Goal: Task Accomplishment & Management: Manage account settings

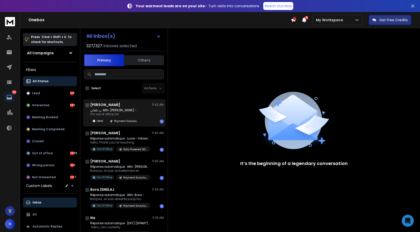
click at [134, 107] on div "Abdullah Skaik 11:42 AM رد تلقائي: Attn: Abdullah - I'm out of office, for Lead…" at bounding box center [127, 112] width 74 height 21
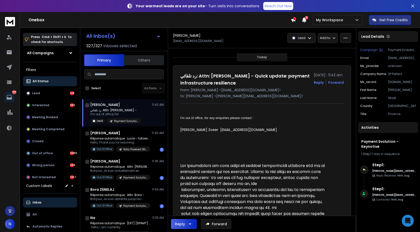
click at [134, 61] on button "Others" at bounding box center [144, 60] width 40 height 11
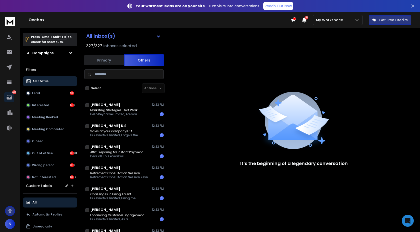
click at [99, 64] on button "Primary" at bounding box center [104, 60] width 40 height 11
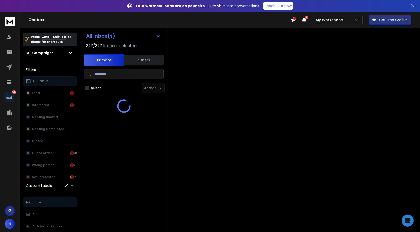
click at [131, 57] on button "Others" at bounding box center [144, 60] width 40 height 11
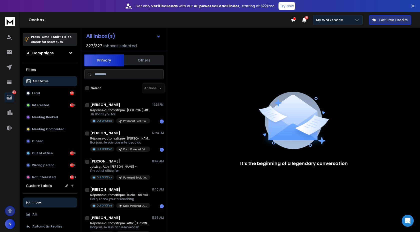
click at [340, 20] on p "My Workspace" at bounding box center [330, 20] width 29 height 5
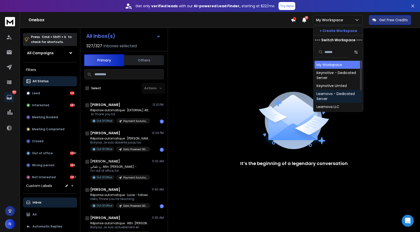
scroll to position [34, 0]
click at [211, 72] on div "It’s the beginning of a legendary conversation" at bounding box center [294, 126] width 252 height 197
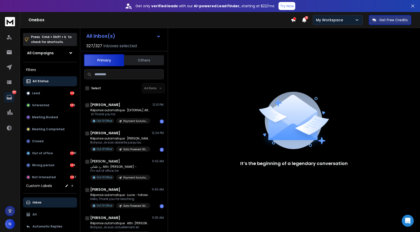
click at [339, 17] on button "My Workspace" at bounding box center [338, 20] width 50 height 10
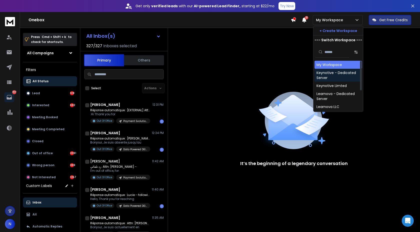
click at [335, 77] on div "Keynotive - Dedicated Server" at bounding box center [339, 75] width 44 height 10
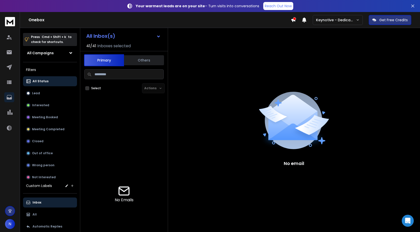
click at [135, 61] on button "Others" at bounding box center [144, 60] width 40 height 11
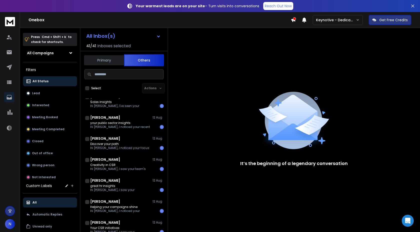
scroll to position [937, 0]
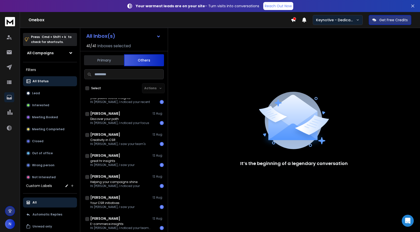
click at [325, 19] on p "Keynotive - Dedicated Server" at bounding box center [336, 20] width 40 height 5
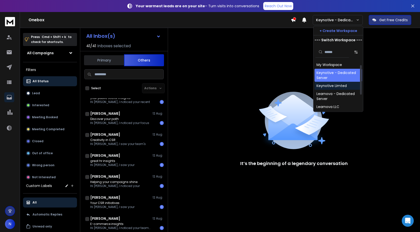
scroll to position [21, 0]
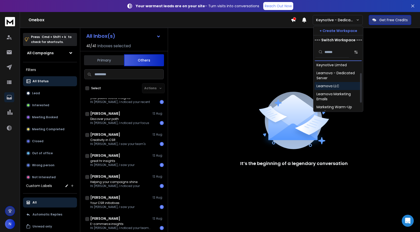
click at [331, 82] on div "Learnova LLC" at bounding box center [339, 86] width 48 height 8
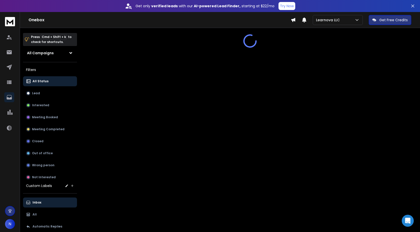
click at [332, 16] on button "Learnova LLC" at bounding box center [338, 20] width 50 height 10
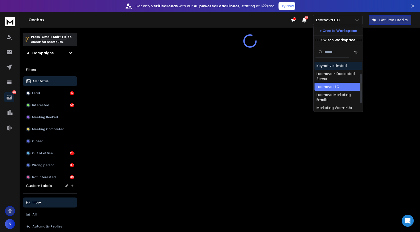
scroll to position [22, 0]
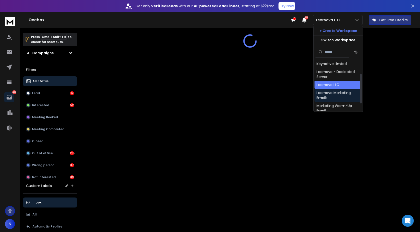
click at [326, 96] on div "Learnova Marketing Emails" at bounding box center [339, 95] width 44 height 10
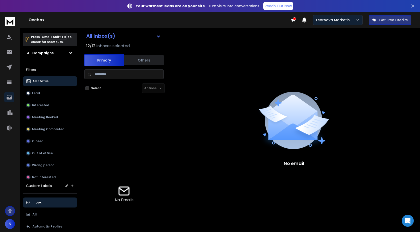
click at [338, 16] on button "Learnova Marketing Emails" at bounding box center [338, 20] width 50 height 10
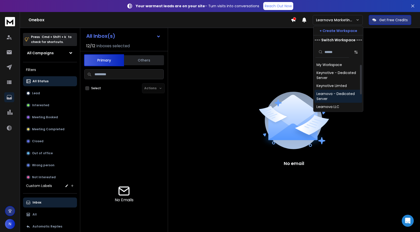
scroll to position [8, 0]
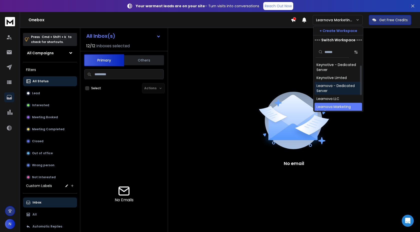
click at [334, 90] on div "Learnova - Dedicated Server" at bounding box center [339, 88] width 44 height 10
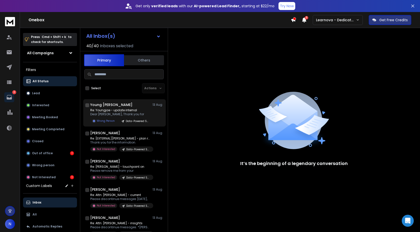
click at [116, 110] on p "Re: Youngjae - update internal" at bounding box center [120, 110] width 60 height 4
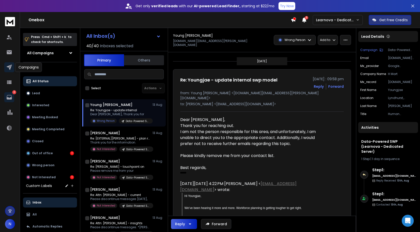
click at [7, 66] on icon at bounding box center [9, 67] width 5 height 5
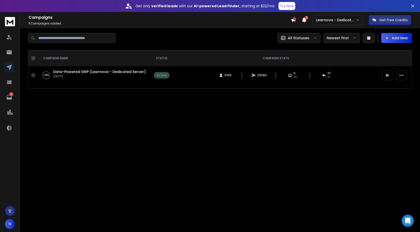
click at [81, 72] on span "Data-Powered SWP (Learnova - Dedicated Server)" at bounding box center [99, 71] width 93 height 5
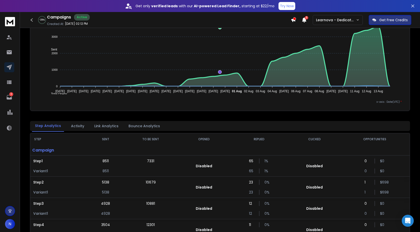
scroll to position [20, 0]
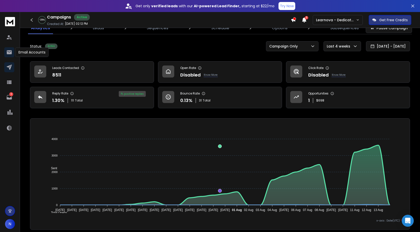
click at [10, 53] on icon at bounding box center [9, 52] width 5 height 4
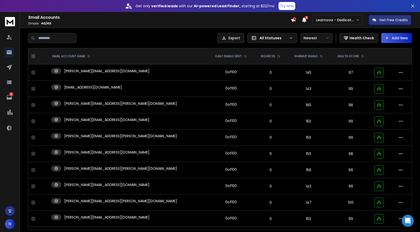
click at [80, 69] on p "[PERSON_NAME][EMAIL_ADDRESS][DOMAIN_NAME]" at bounding box center [106, 71] width 85 height 5
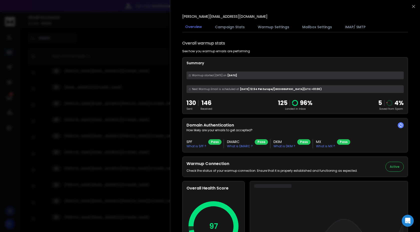
click at [317, 28] on button "Mailbox Settings" at bounding box center [317, 27] width 36 height 11
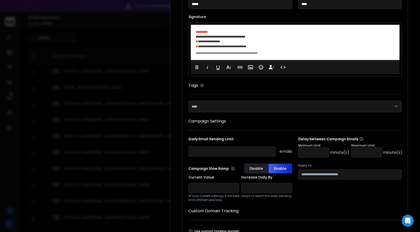
scroll to position [110, 0]
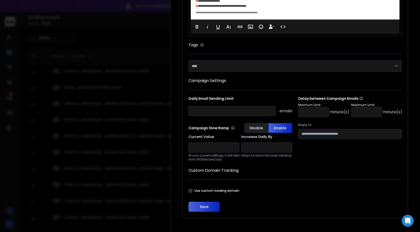
click at [137, 184] on div at bounding box center [210, 116] width 420 height 232
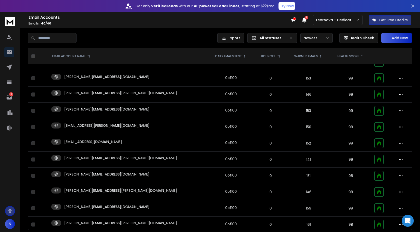
scroll to position [0, 0]
